Goal: Task Accomplishment & Management: Use online tool/utility

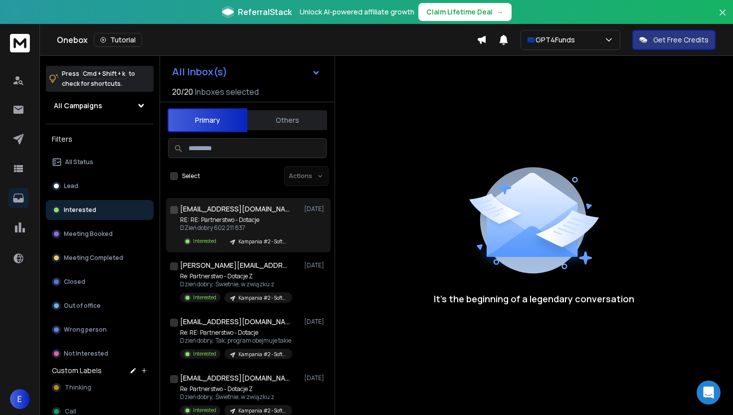
click at [236, 207] on h1 "[EMAIL_ADDRESS][DOMAIN_NAME]" at bounding box center [235, 209] width 110 height 10
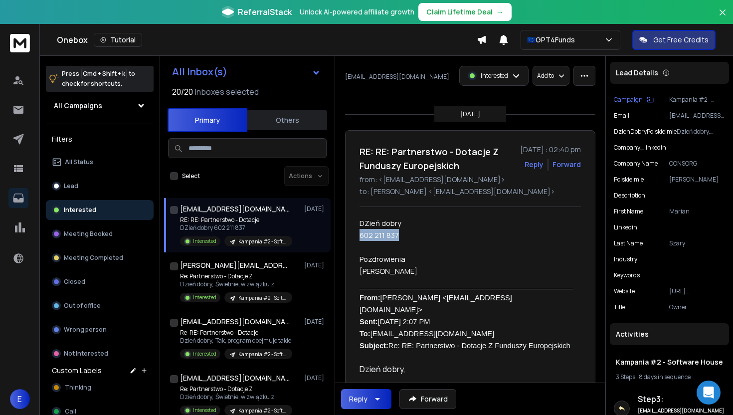
drag, startPoint x: 360, startPoint y: 235, endPoint x: 405, endPoint y: 233, distance: 44.9
click at [405, 233] on p "602 211 837" at bounding box center [465, 235] width 213 height 12
copy span "602 211 837"
drag, startPoint x: 359, startPoint y: 272, endPoint x: 408, endPoint y: 271, distance: 49.4
click at [408, 271] on p "[PERSON_NAME]" at bounding box center [465, 271] width 213 height 12
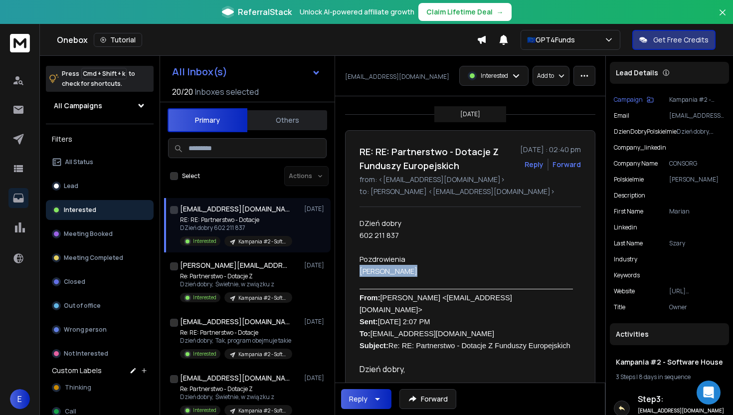
copy span "[PERSON_NAME]"
drag, startPoint x: 382, startPoint y: 178, endPoint x: 447, endPoint y: 179, distance: 64.8
click at [447, 179] on p "from: <mszary@consorg.pl>" at bounding box center [469, 179] width 221 height 10
copy p "[EMAIL_ADDRESS][DOMAIN_NAME]"
drag, startPoint x: 703, startPoint y: 162, endPoint x: 669, endPoint y: 165, distance: 34.1
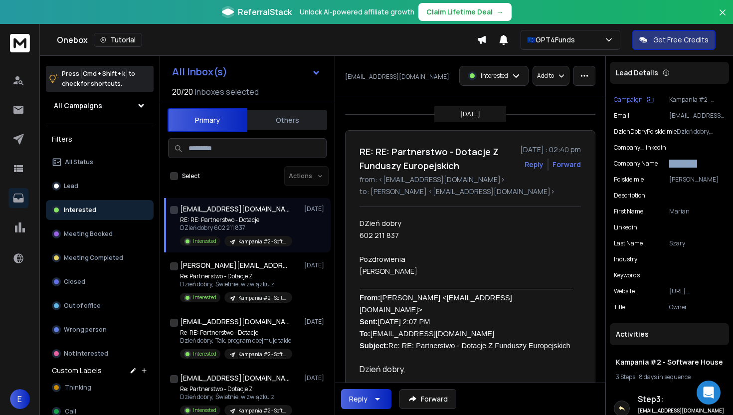
click at [669, 165] on p "CONSORG" at bounding box center [697, 163] width 56 height 8
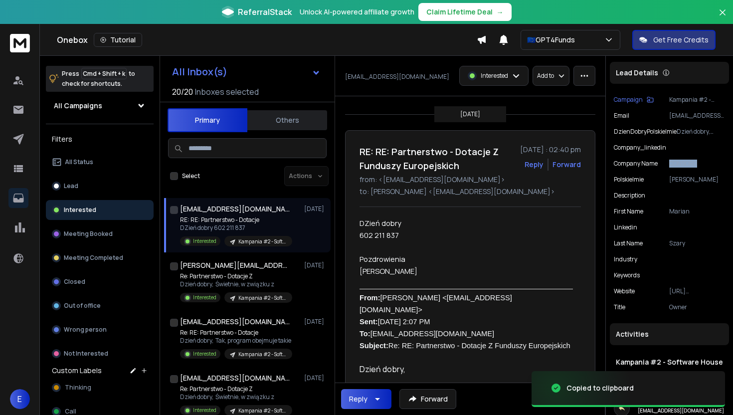
copy p "CONSORG"
click at [515, 79] on icon at bounding box center [516, 76] width 8 height 8
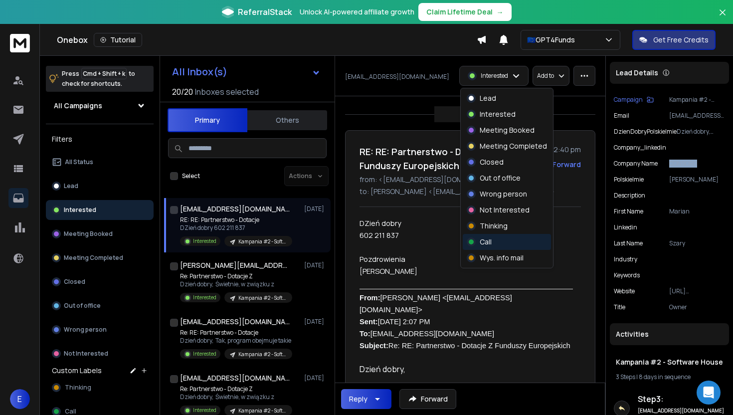
click at [500, 240] on div "Call" at bounding box center [507, 242] width 88 height 16
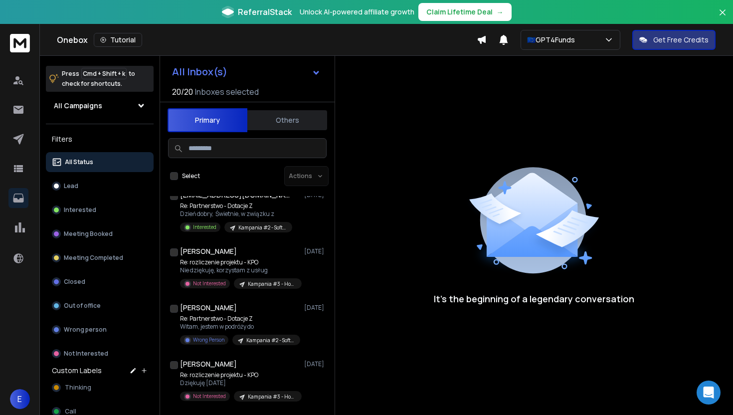
scroll to position [342, 0]
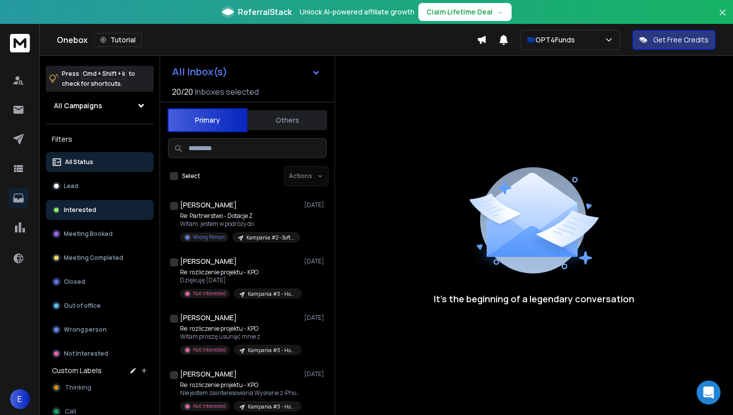
click at [98, 211] on button "Interested" at bounding box center [100, 210] width 108 height 20
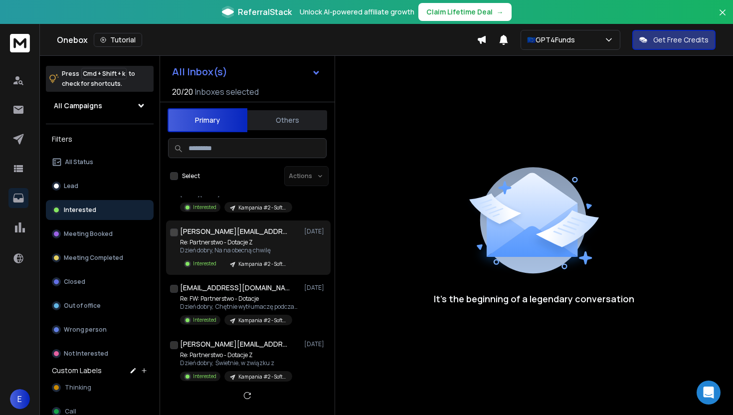
scroll to position [249, 0]
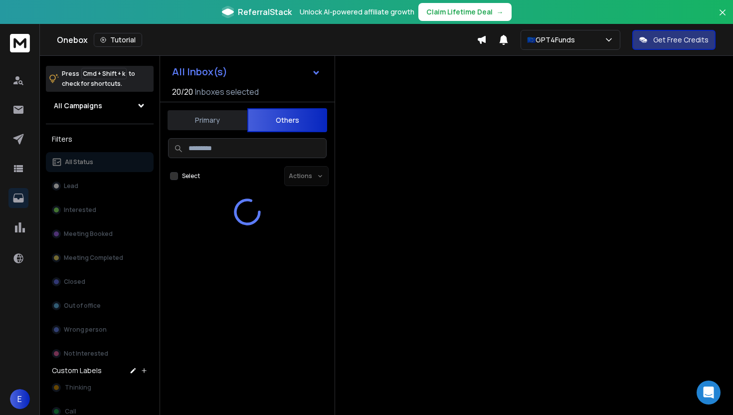
click at [289, 125] on button "Others" at bounding box center [287, 120] width 80 height 24
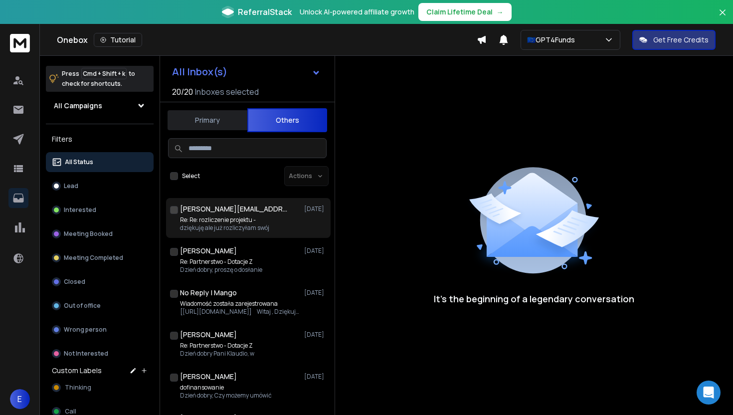
click at [225, 223] on p "Re: Re: rozliczenie projektu -" at bounding box center [224, 220] width 89 height 8
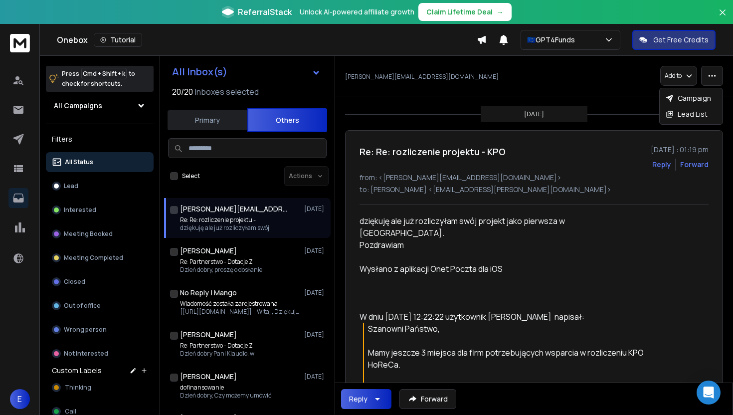
click at [682, 76] on div "Add to" at bounding box center [678, 75] width 36 height 19
drag, startPoint x: 623, startPoint y: 109, endPoint x: 692, endPoint y: 80, distance: 74.4
click at [623, 109] on div "[DATE]" at bounding box center [534, 114] width 378 height 16
click at [722, 74] on button "button" at bounding box center [712, 76] width 22 height 20
drag, startPoint x: 622, startPoint y: 104, endPoint x: 462, endPoint y: 124, distance: 160.7
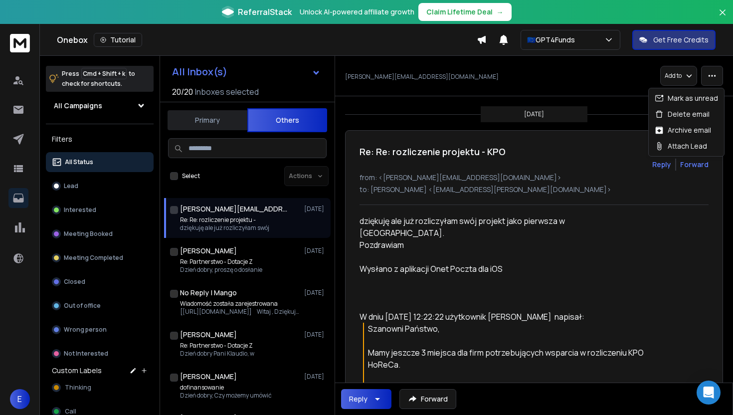
click at [621, 104] on div "[PERSON_NAME][EMAIL_ADDRESS][DOMAIN_NAME] Add to [DATE] Re: Re: rozliczenie pro…" at bounding box center [534, 263] width 398 height 415
click at [183, 122] on button "Primary" at bounding box center [207, 120] width 80 height 22
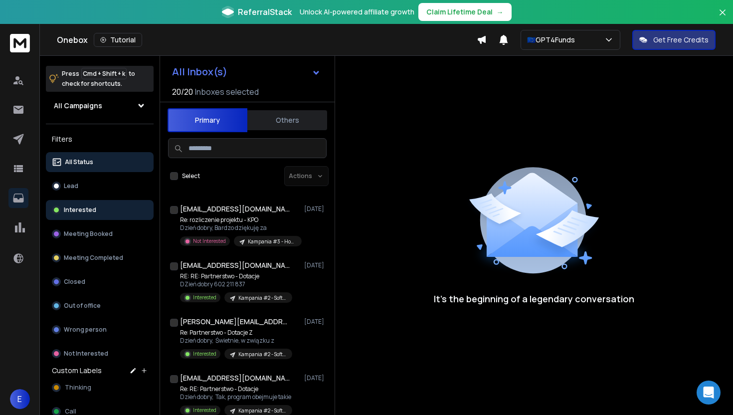
click at [108, 213] on button "Interested" at bounding box center [100, 210] width 108 height 20
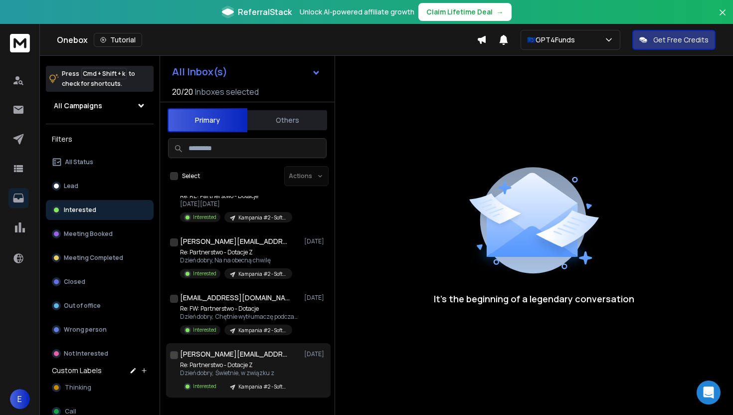
click at [251, 356] on h1 "[PERSON_NAME][EMAIL_ADDRESS][PERSON_NAME][DOMAIN_NAME]" at bounding box center [235, 354] width 110 height 10
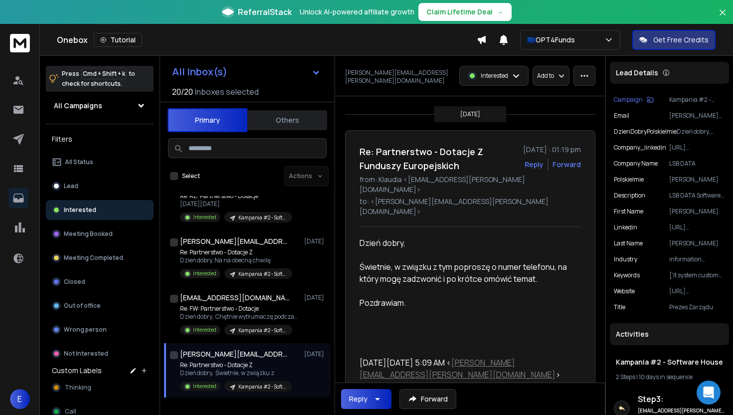
click at [525, 77] on div "Interested" at bounding box center [494, 75] width 68 height 19
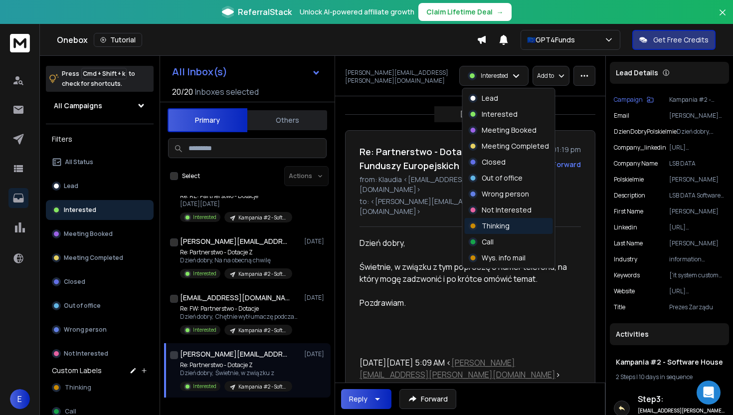
click at [496, 228] on p "Thinking" at bounding box center [495, 226] width 28 height 10
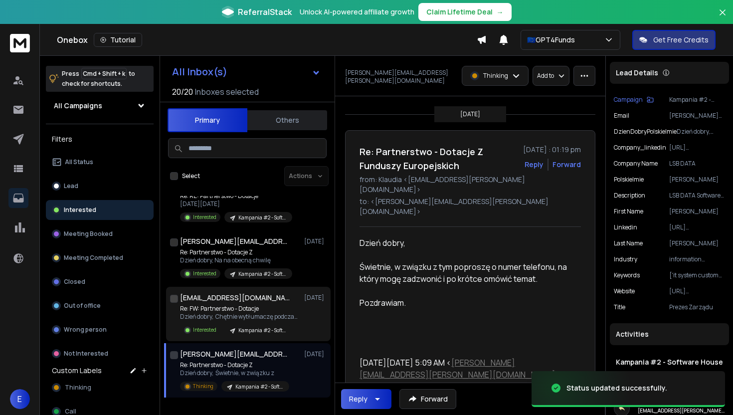
click at [268, 308] on p "Re: FW: Partnerstwo - Dotacje" at bounding box center [240, 309] width 120 height 8
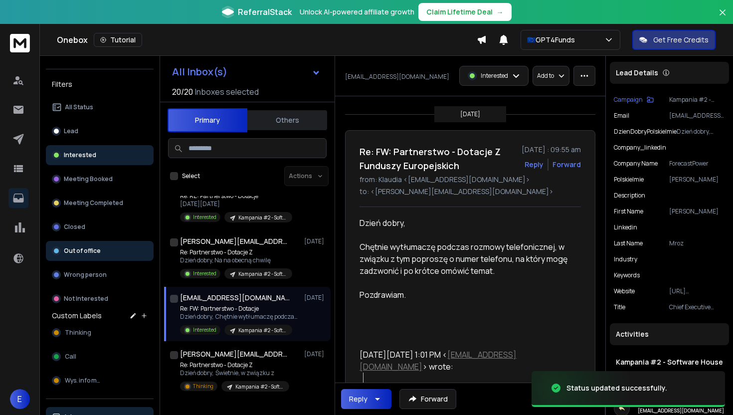
scroll to position [82, 0]
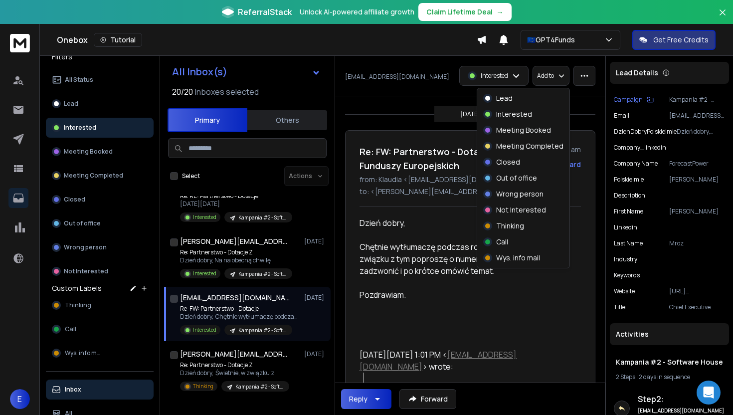
click at [528, 74] on div "Interested" at bounding box center [494, 75] width 68 height 19
drag, startPoint x: 516, startPoint y: 223, endPoint x: 505, endPoint y: 229, distance: 12.3
click at [516, 223] on p "Thinking" at bounding box center [510, 226] width 28 height 10
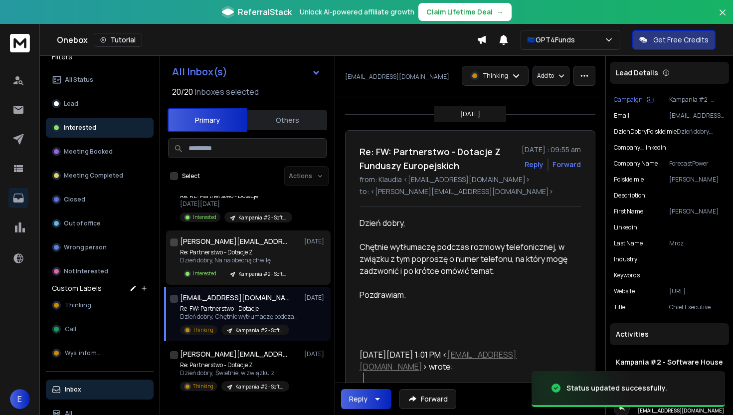
click at [251, 247] on div "[PERSON_NAME][EMAIL_ADDRESS][DOMAIN_NAME] [DATE] Re: Partnerstwo - Dotacje Z Dz…" at bounding box center [253, 257] width 147 height 42
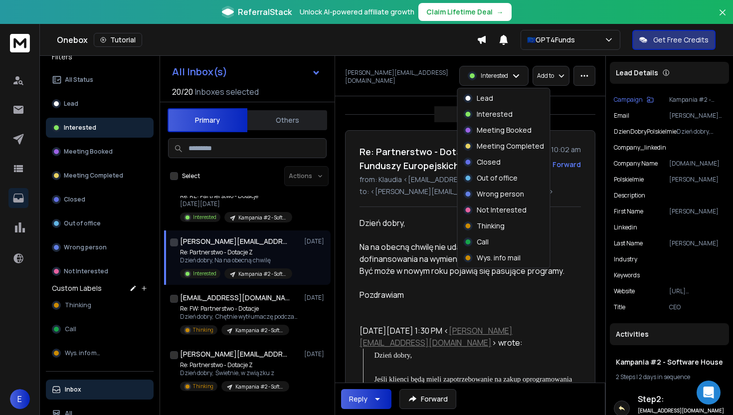
click at [514, 76] on icon at bounding box center [516, 75] width 6 height 3
click at [485, 226] on p "Thinking" at bounding box center [490, 226] width 28 height 10
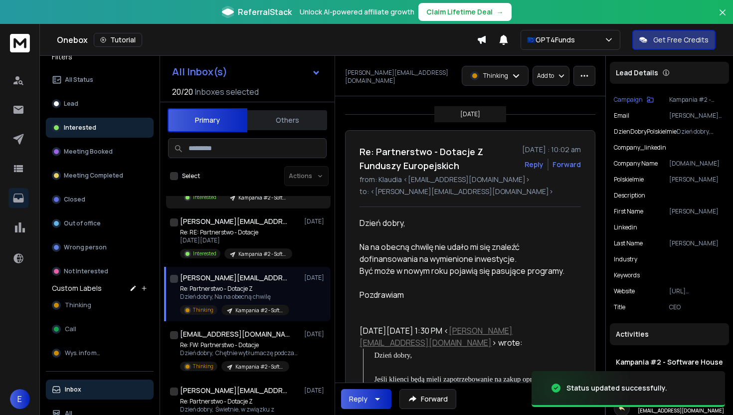
scroll to position [191, 0]
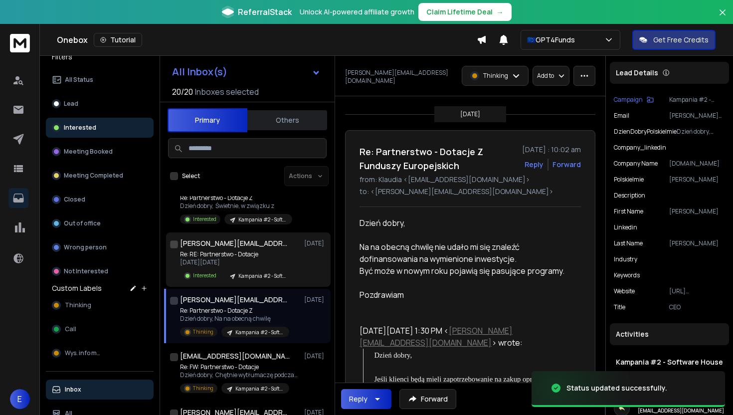
click at [232, 250] on div "[PERSON_NAME][EMAIL_ADDRESS][PERSON_NAME][DOMAIN_NAME] [DATE] Re: RE: Partnerst…" at bounding box center [253, 259] width 147 height 42
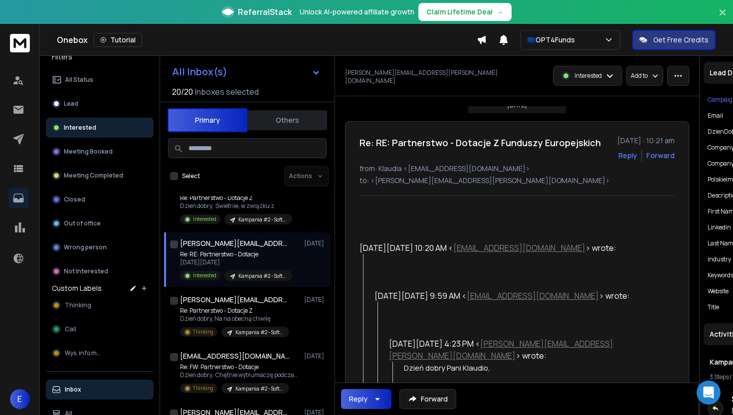
scroll to position [0, 0]
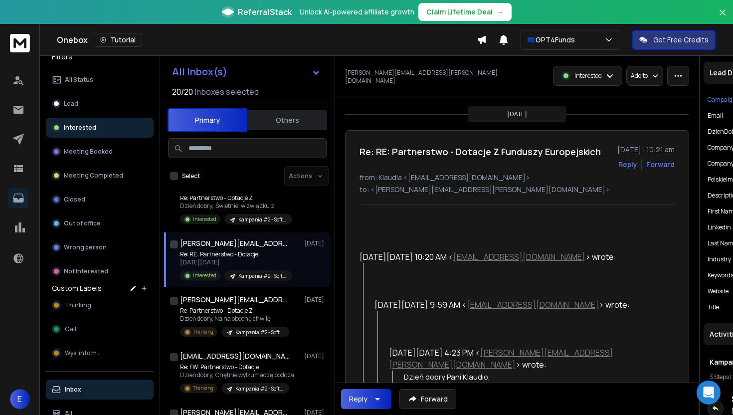
click at [605, 81] on div "Interested" at bounding box center [587, 75] width 68 height 19
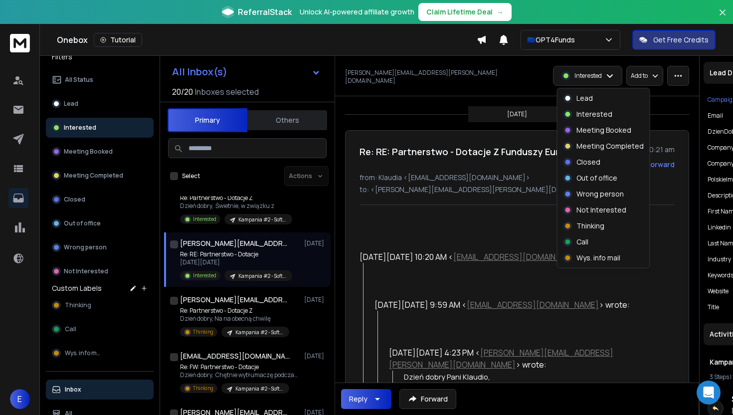
click at [647, 82] on div "Add to" at bounding box center [645, 75] width 36 height 19
click at [679, 73] on button "button" at bounding box center [678, 76] width 22 height 20
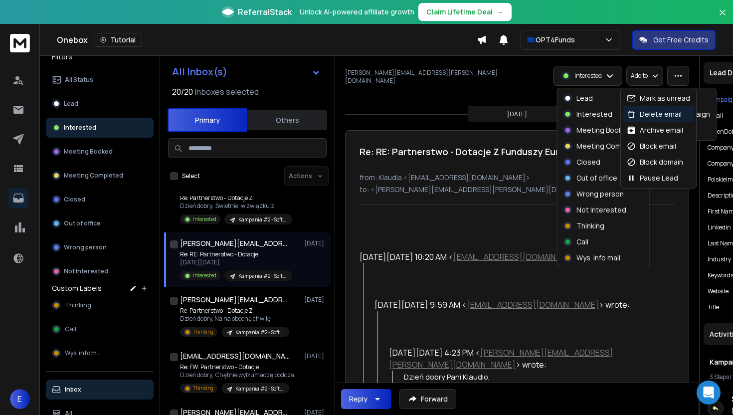
click at [668, 117] on div "Delete email" at bounding box center [654, 114] width 55 height 10
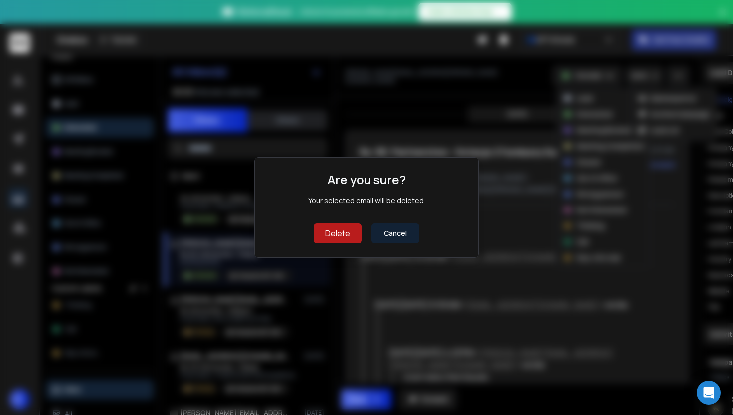
click at [331, 235] on button "Delete" at bounding box center [338, 233] width 48 height 20
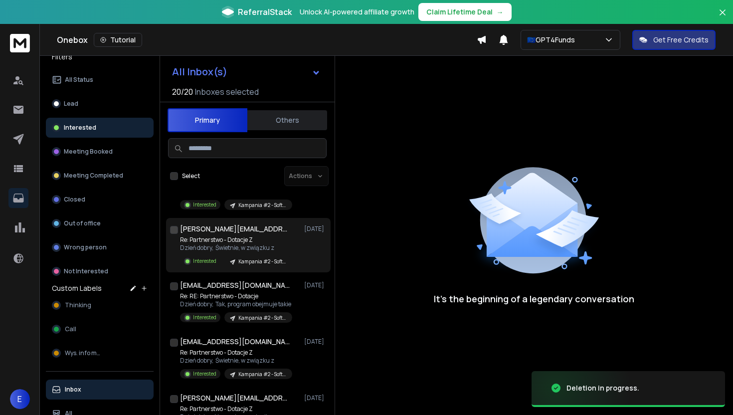
scroll to position [52, 0]
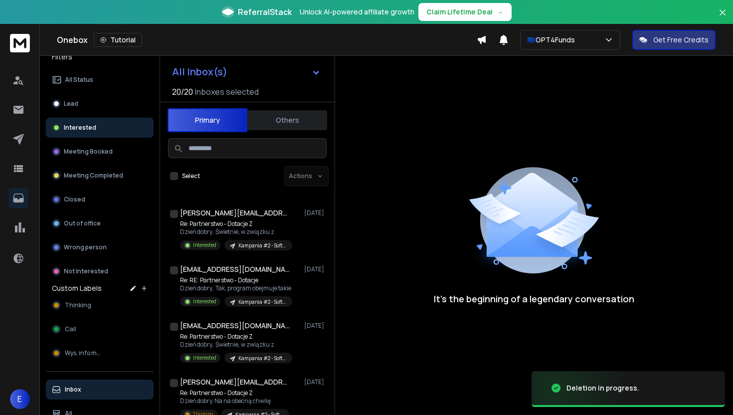
click at [104, 123] on button "Interested" at bounding box center [100, 128] width 108 height 20
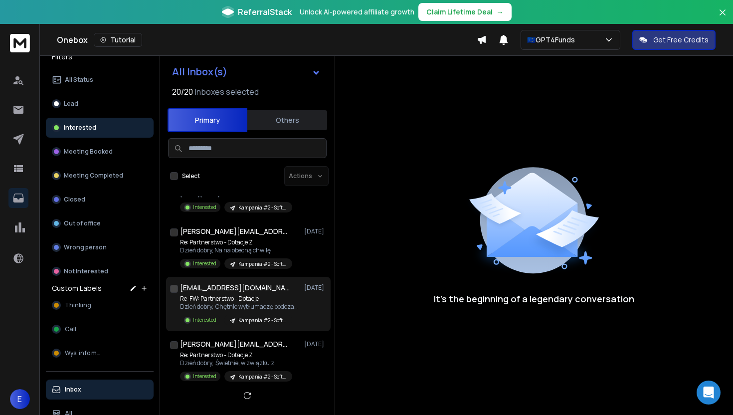
scroll to position [249, 0]
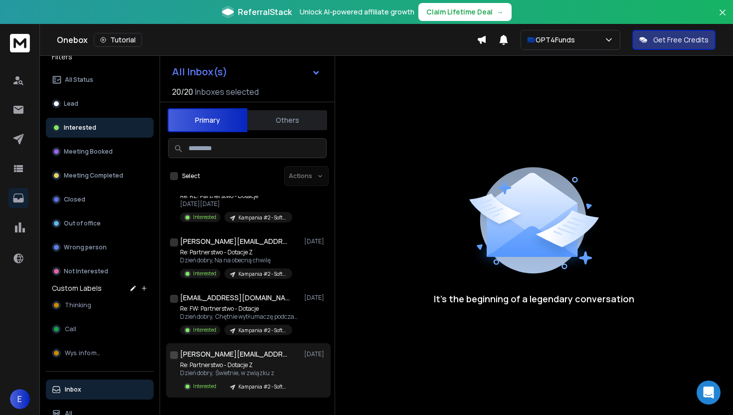
click at [265, 368] on p "Re: Partnerstwo - Dotacje Z" at bounding box center [236, 365] width 112 height 8
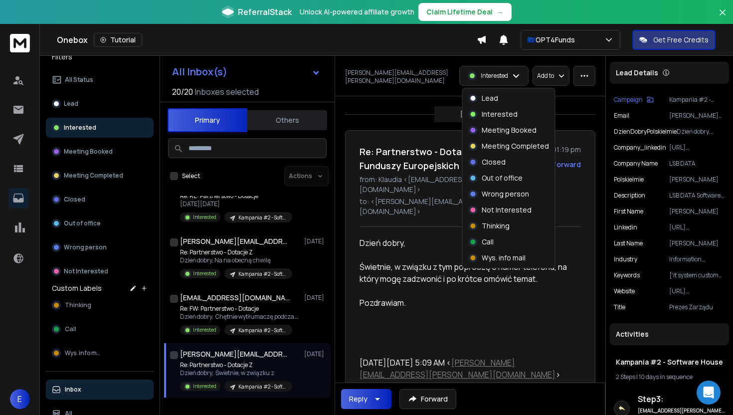
click at [514, 76] on div "Interested" at bounding box center [494, 75] width 68 height 19
click at [499, 223] on p "Thinking" at bounding box center [495, 226] width 28 height 10
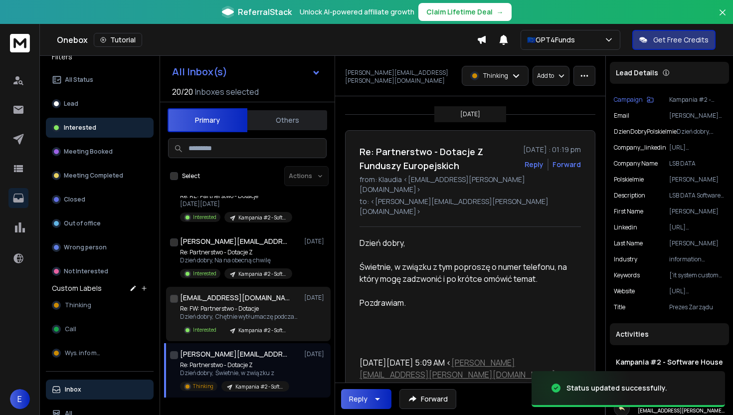
click at [268, 301] on h1 "[EMAIL_ADDRESS][DOMAIN_NAME]" at bounding box center [235, 298] width 110 height 10
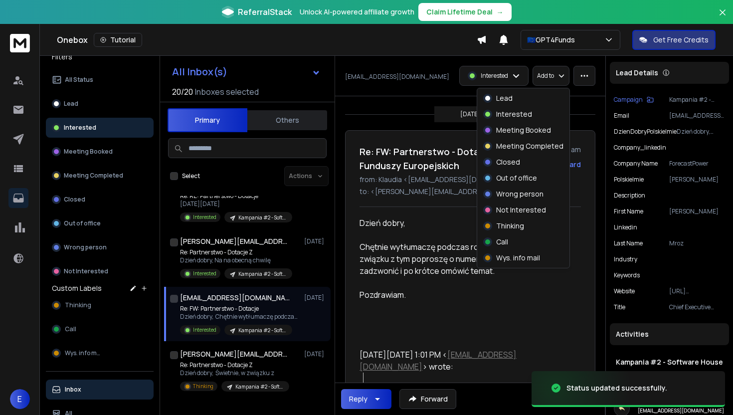
click at [508, 72] on p "Interested" at bounding box center [493, 76] width 27 height 8
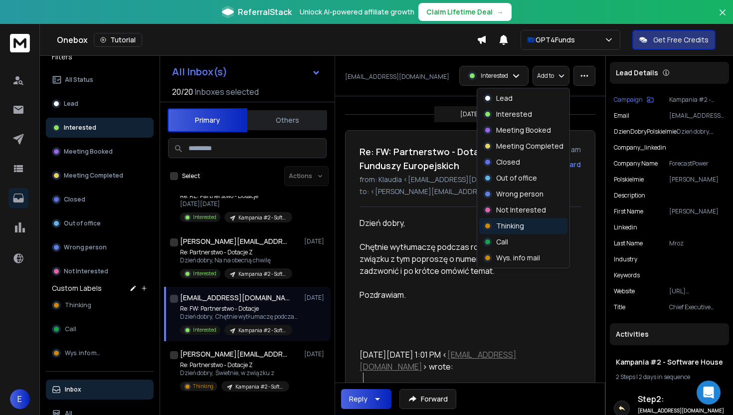
click at [491, 224] on span at bounding box center [487, 225] width 9 height 9
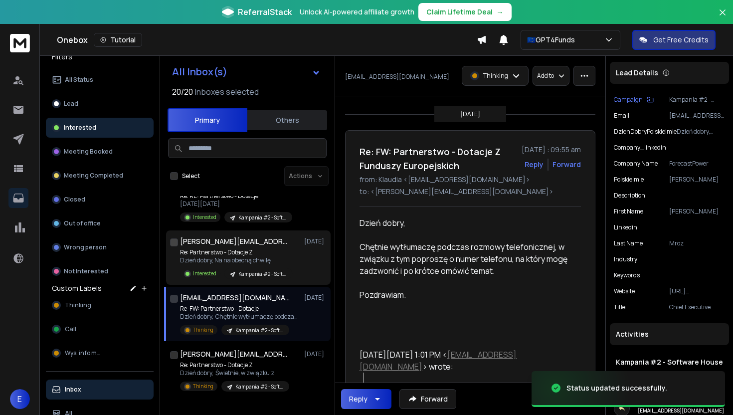
click at [241, 248] on p "Re: Partnerstwo - Dotacje Z" at bounding box center [236, 252] width 112 height 8
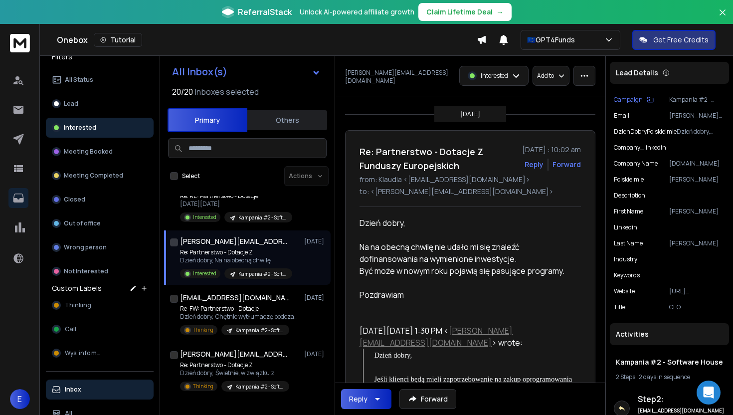
click at [513, 77] on icon at bounding box center [516, 76] width 8 height 8
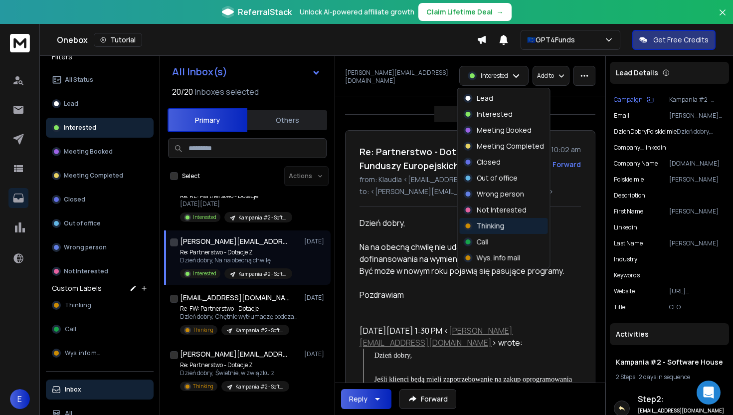
click at [498, 221] on p "Thinking" at bounding box center [490, 226] width 28 height 10
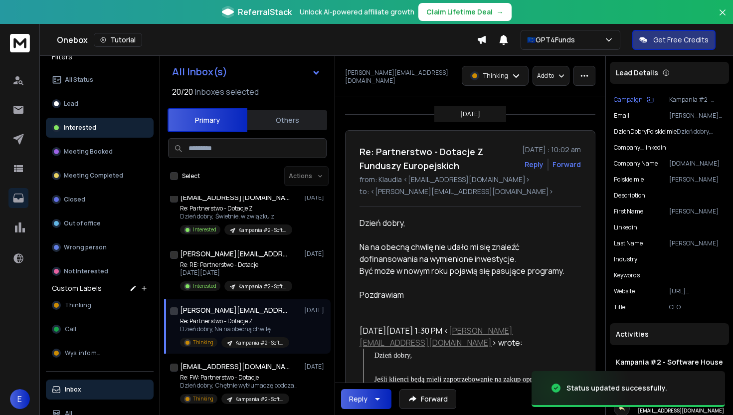
scroll to position [146, 0]
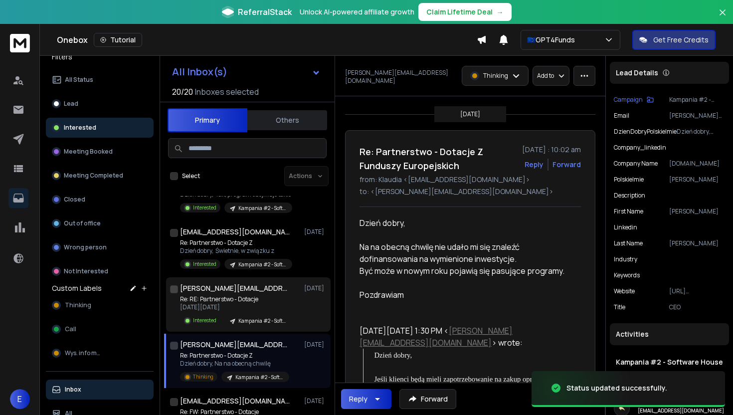
click at [235, 310] on p "[DATE][DATE]" at bounding box center [236, 307] width 112 height 8
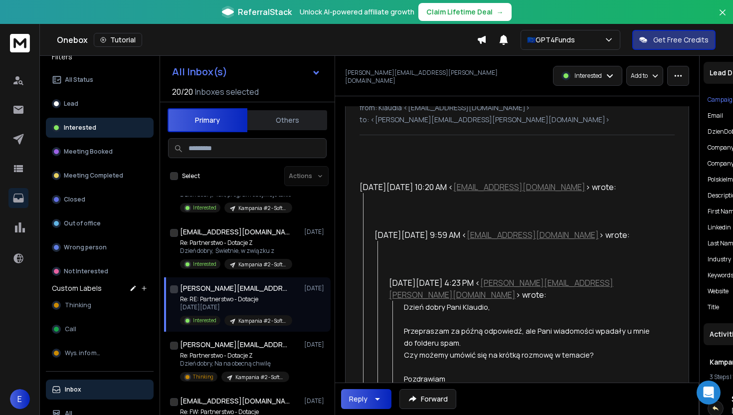
scroll to position [194, 0]
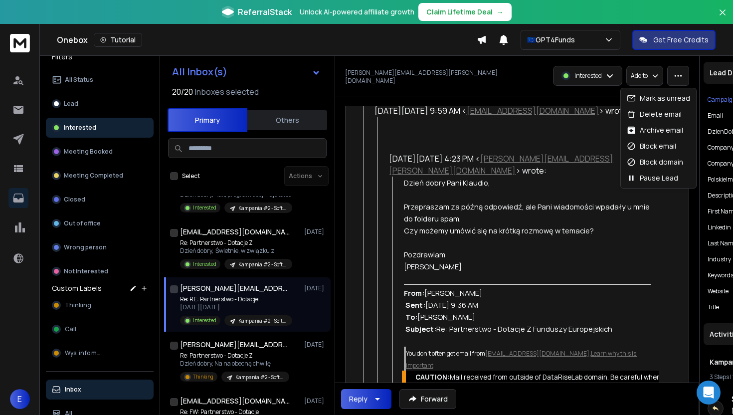
click at [682, 72] on icon "button" at bounding box center [677, 75] width 9 height 9
click at [653, 113] on div "Delete email" at bounding box center [654, 114] width 55 height 10
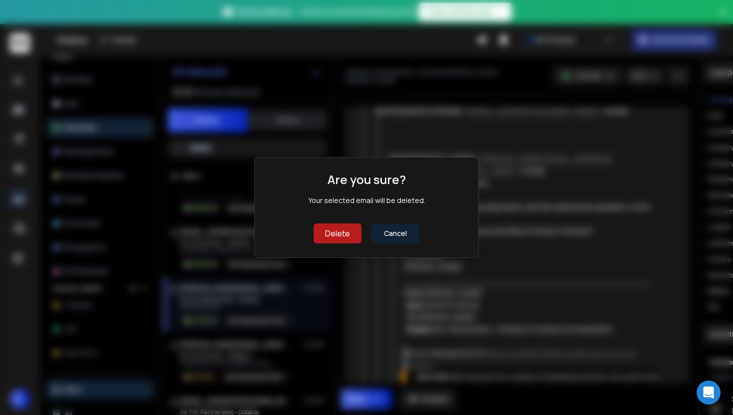
click at [349, 232] on button "Delete" at bounding box center [338, 233] width 48 height 20
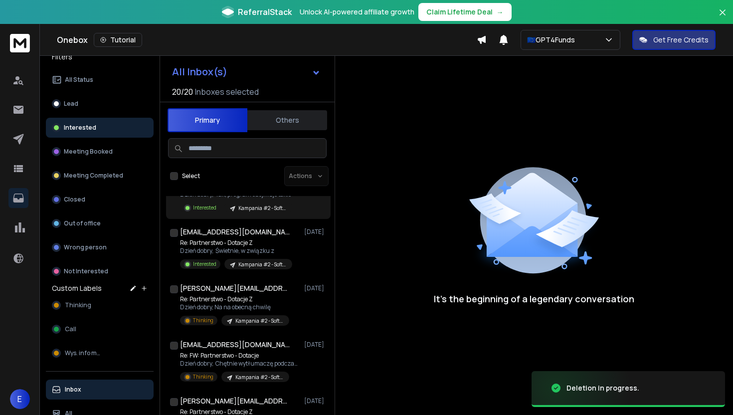
scroll to position [129, 0]
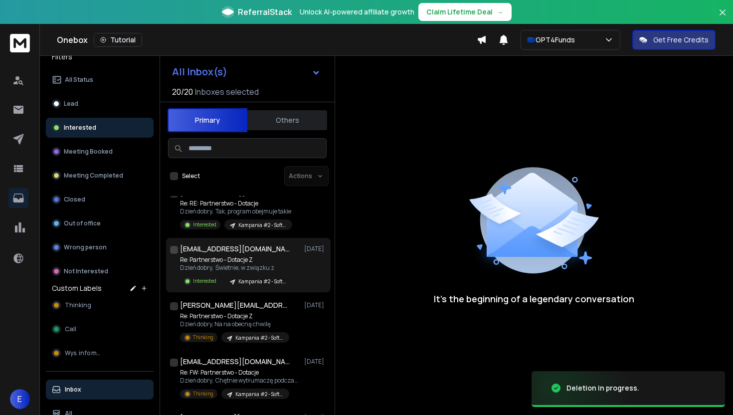
click at [265, 264] on p "Dzień dobry, Świetnie, w związku z" at bounding box center [236, 268] width 112 height 8
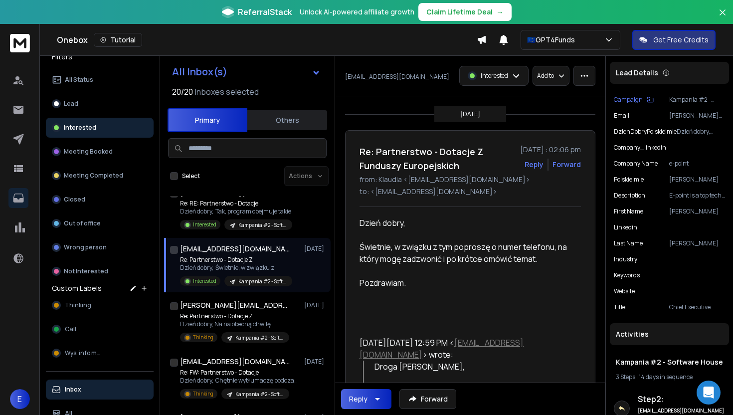
click at [516, 76] on icon at bounding box center [516, 75] width 6 height 3
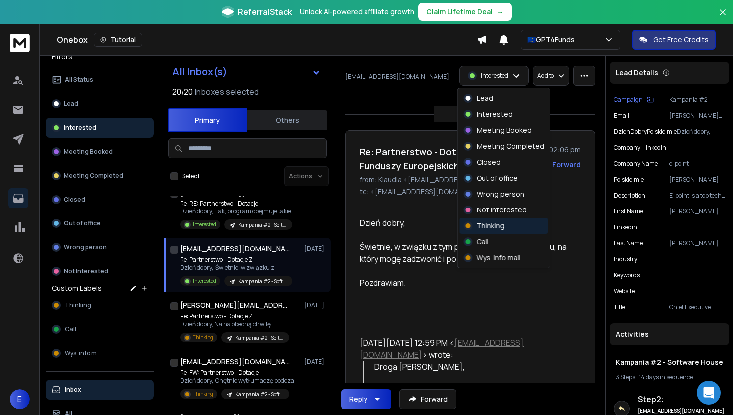
click at [484, 228] on p "Thinking" at bounding box center [490, 226] width 28 height 10
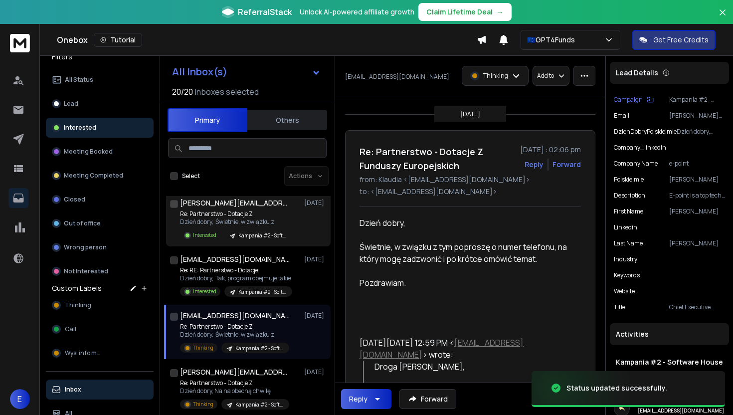
scroll to position [61, 0]
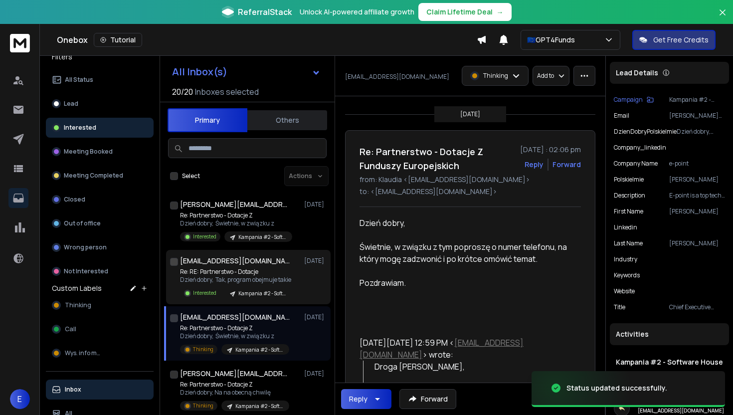
click at [244, 257] on h1 "[EMAIL_ADDRESS][DOMAIN_NAME]" at bounding box center [235, 261] width 110 height 10
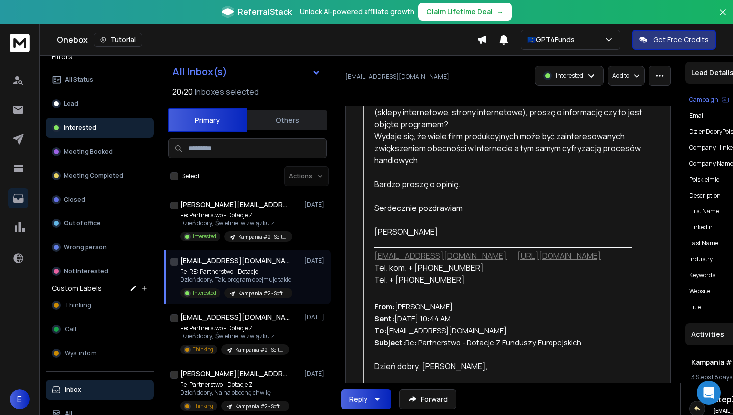
scroll to position [276, 0]
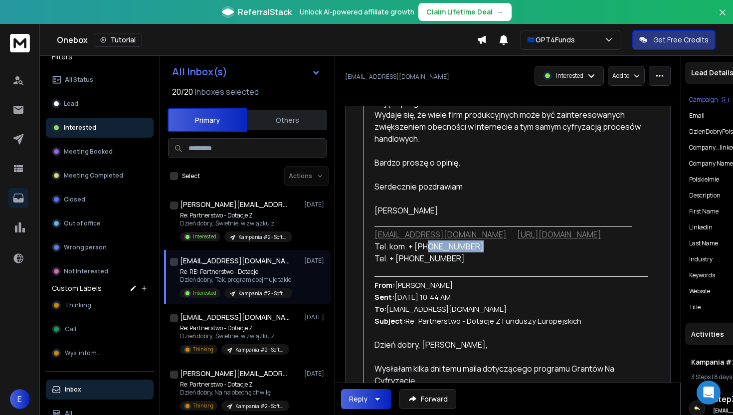
drag, startPoint x: 425, startPoint y: 245, endPoint x: 475, endPoint y: 249, distance: 50.5
click at [475, 249] on div "Tel. kom. + [PHONE_NUMBER]" at bounding box center [511, 246] width 274 height 12
copy span "509 411 754"
drag, startPoint x: 448, startPoint y: 211, endPoint x: 368, endPoint y: 212, distance: 79.8
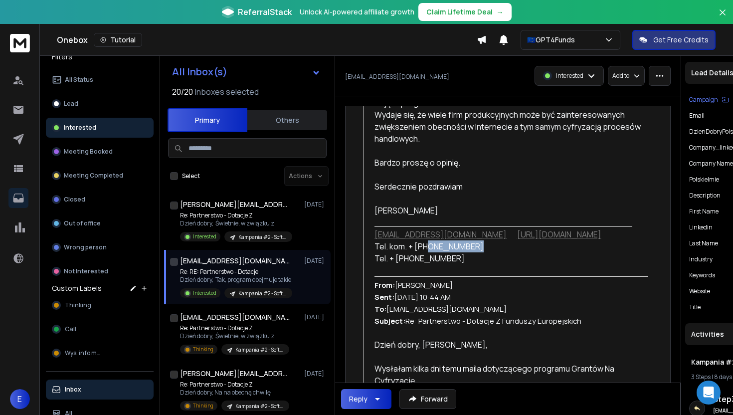
copy span "[PERSON_NAME]"
drag, startPoint x: 439, startPoint y: 235, endPoint x: 367, endPoint y: 233, distance: 72.3
copy div "[EMAIL_ADDRESS][DOMAIN_NAME]"
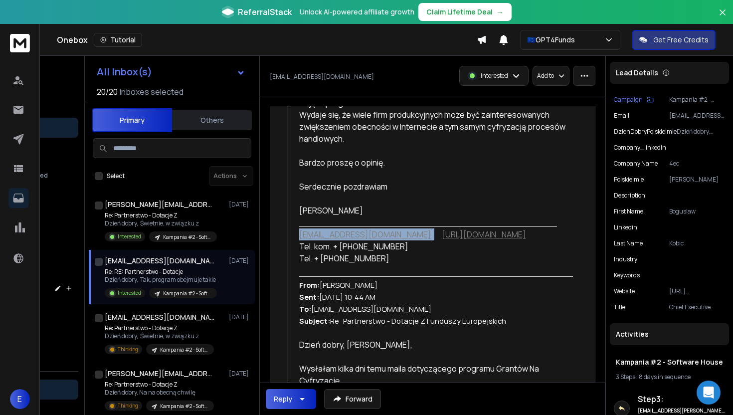
scroll to position [0, 78]
drag, startPoint x: 674, startPoint y: 163, endPoint x: 658, endPoint y: 168, distance: 16.7
click at [669, 166] on p "4ec" at bounding box center [697, 163] width 56 height 8
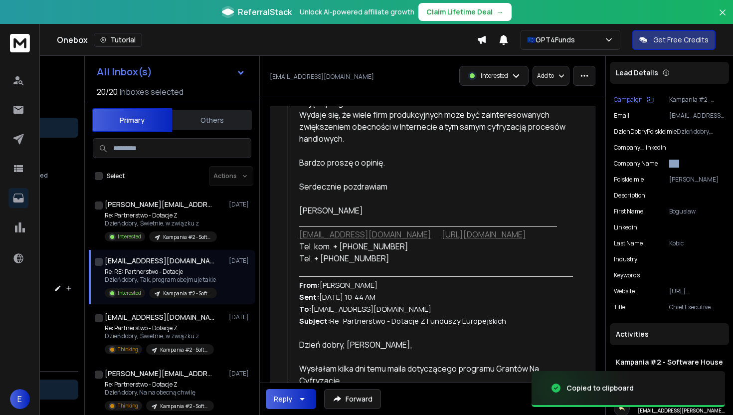
copy p "4ec"
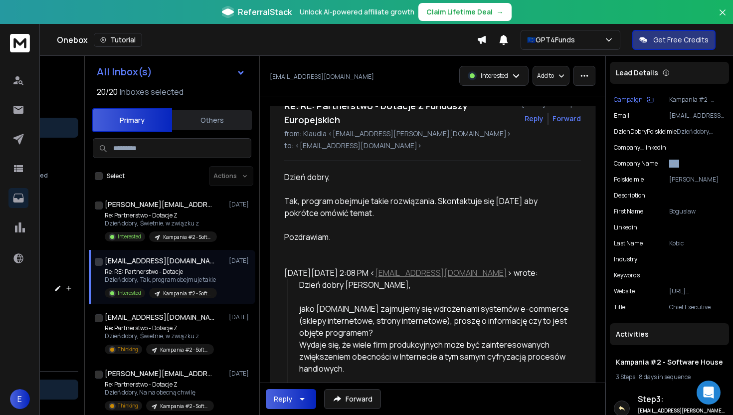
scroll to position [0, 0]
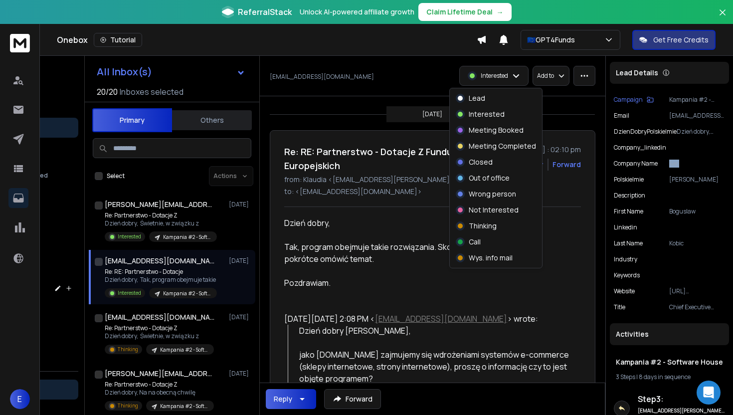
click at [512, 77] on icon at bounding box center [516, 76] width 8 height 8
click at [475, 238] on p "Call" at bounding box center [475, 242] width 12 height 10
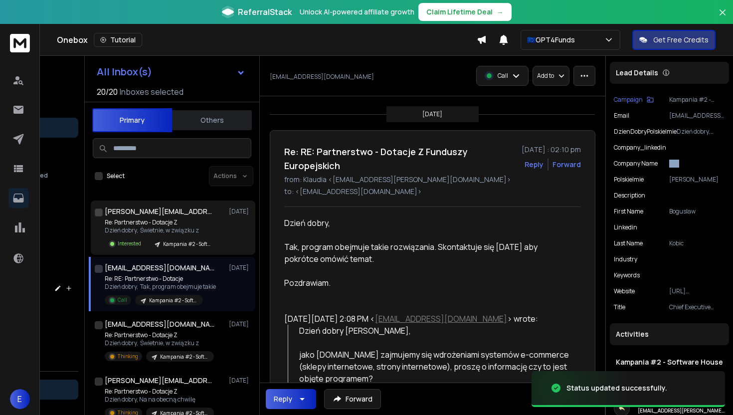
scroll to position [46, 0]
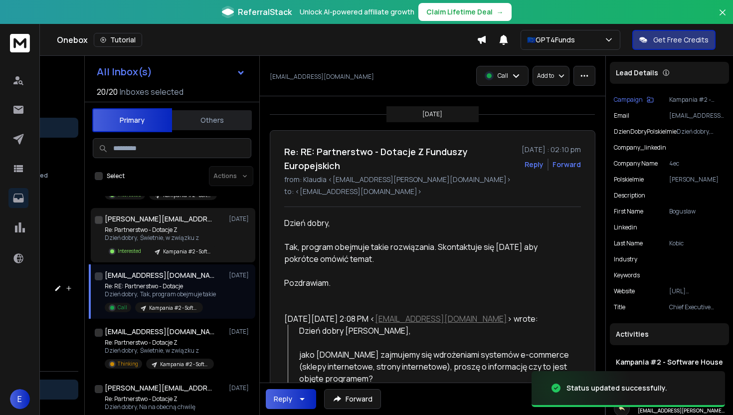
click at [182, 230] on p "Re: Partnerstwo - Dotacje Z" at bounding box center [161, 230] width 112 height 8
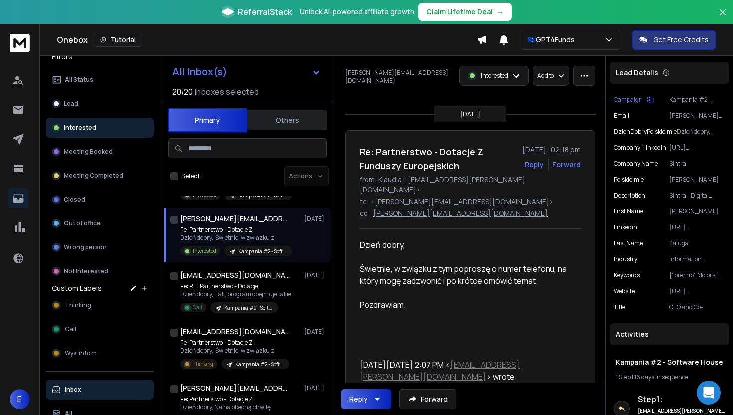
click at [525, 78] on div "Interested" at bounding box center [494, 75] width 68 height 19
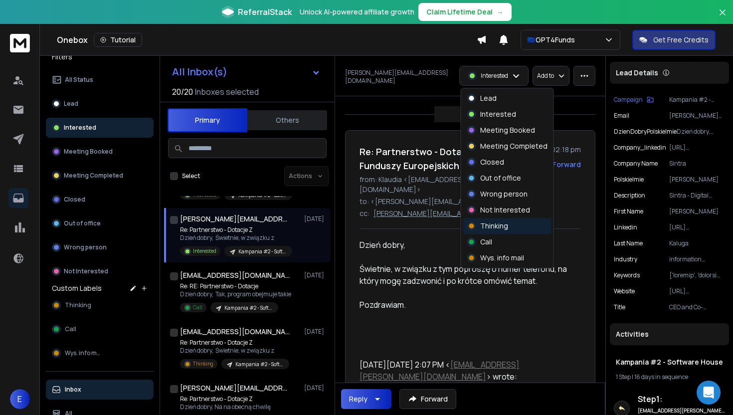
click at [494, 229] on p "Thinking" at bounding box center [494, 226] width 28 height 10
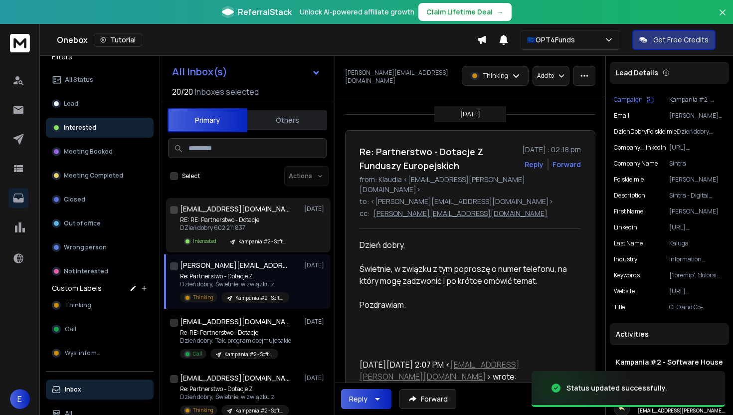
click at [245, 210] on div "[EMAIL_ADDRESS][DOMAIN_NAME] [DATE]" at bounding box center [253, 209] width 147 height 10
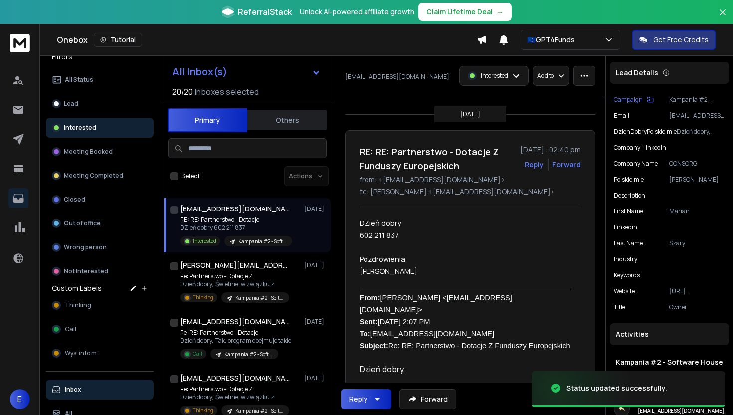
click at [515, 78] on icon at bounding box center [516, 76] width 8 height 8
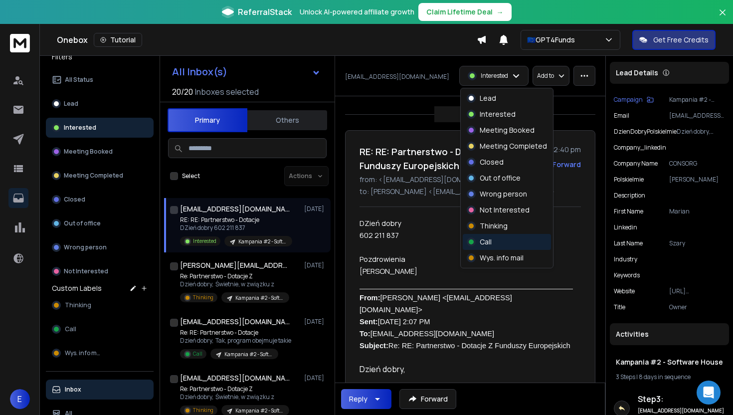
click at [487, 240] on p "Call" at bounding box center [485, 242] width 12 height 10
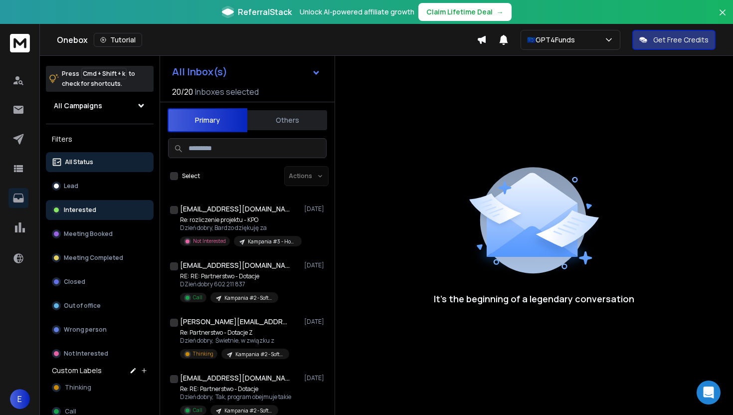
click at [85, 208] on p "Interested" at bounding box center [80, 210] width 32 height 8
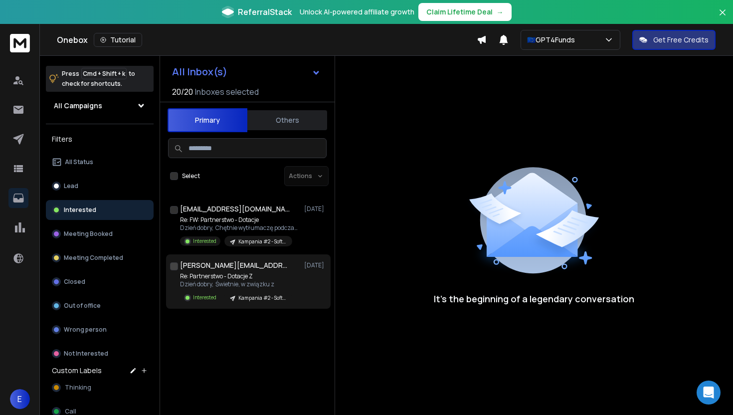
click at [196, 264] on h1 "[PERSON_NAME][EMAIL_ADDRESS][PERSON_NAME][DOMAIN_NAME]" at bounding box center [235, 265] width 110 height 10
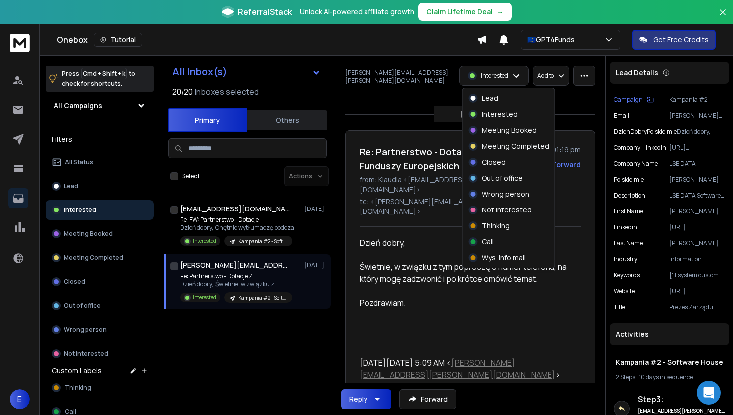
click at [499, 78] on p "Interested" at bounding box center [493, 76] width 27 height 8
drag, startPoint x: 486, startPoint y: 226, endPoint x: 459, endPoint y: 236, distance: 29.2
click at [486, 226] on p "Thinking" at bounding box center [495, 226] width 28 height 10
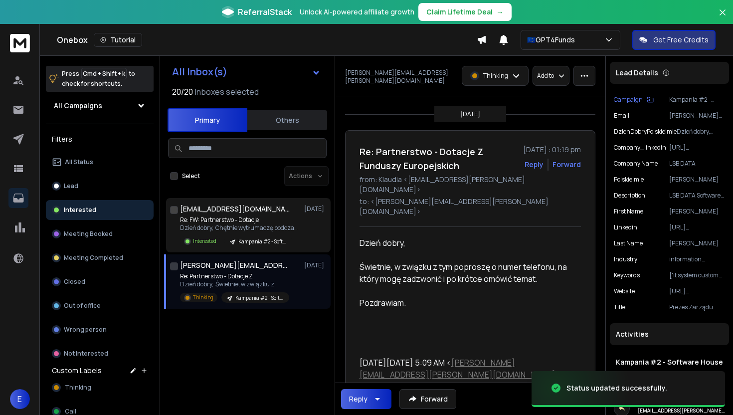
click at [267, 220] on p "Re: FW: Partnerstwo - Dotacje" at bounding box center [240, 220] width 120 height 8
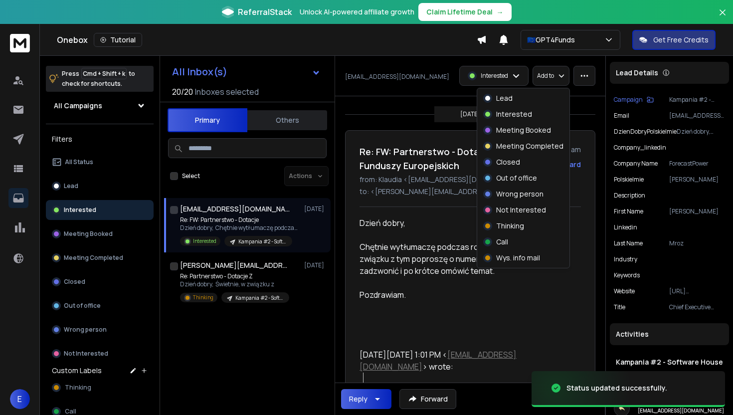
click at [508, 74] on p "Interested" at bounding box center [493, 76] width 27 height 8
click at [499, 225] on p "Thinking" at bounding box center [510, 226] width 28 height 10
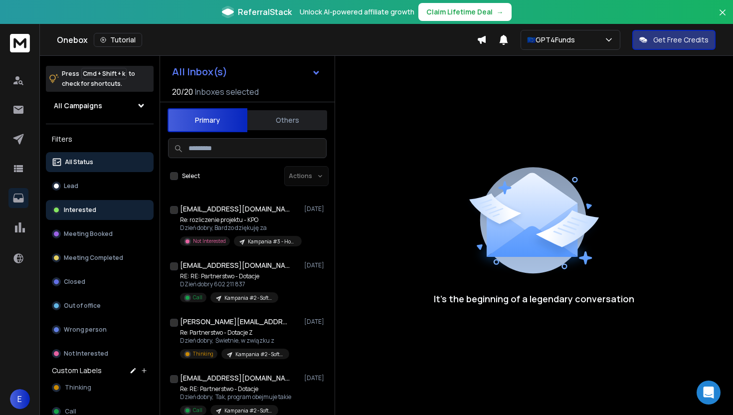
click at [87, 210] on p "Interested" at bounding box center [80, 210] width 32 height 8
